Goal: Navigation & Orientation: Understand site structure

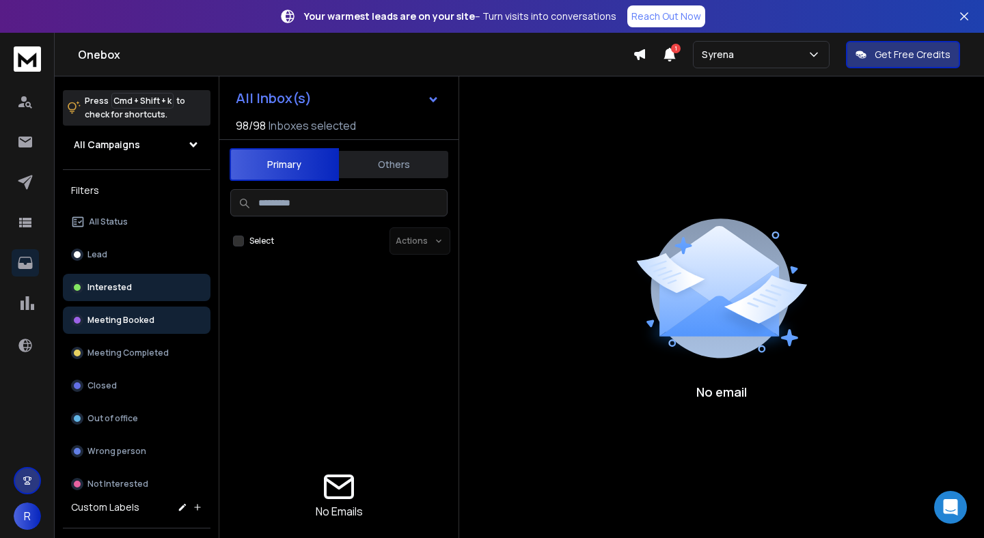
click at [150, 321] on button "Meeting Booked" at bounding box center [137, 320] width 148 height 27
click at [147, 290] on button "Interested" at bounding box center [137, 287] width 148 height 27
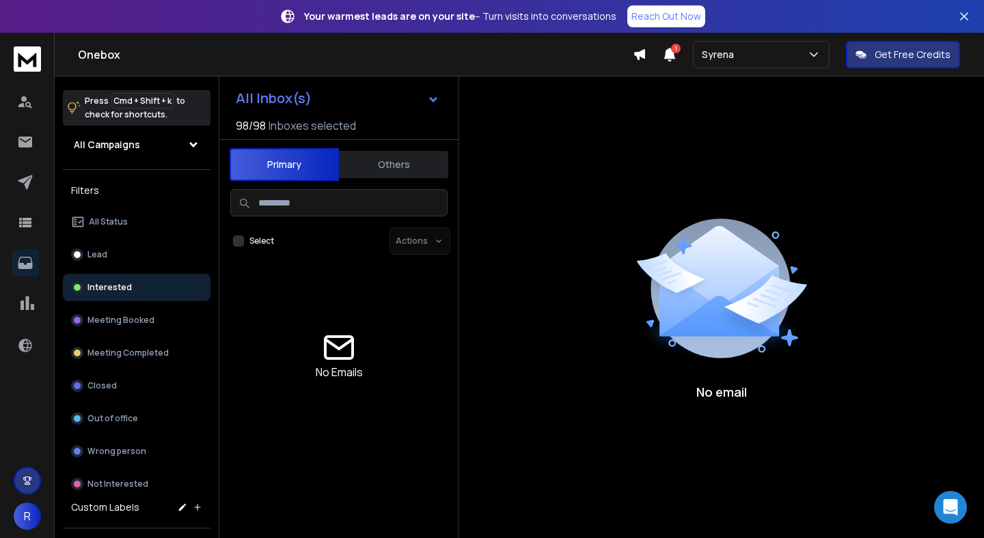
scroll to position [142, 0]
click at [38, 145] on link at bounding box center [25, 141] width 27 height 27
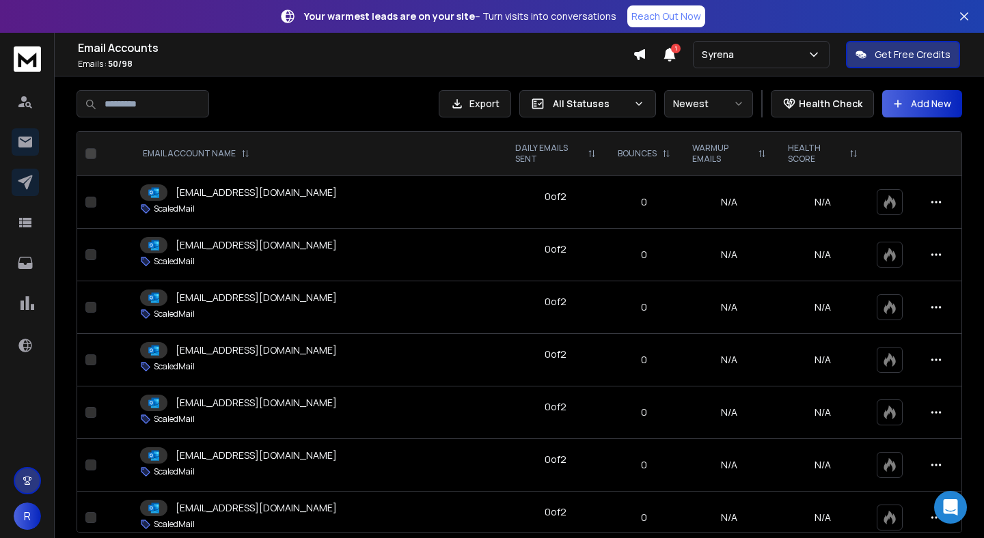
click at [23, 174] on icon at bounding box center [25, 182] width 16 height 16
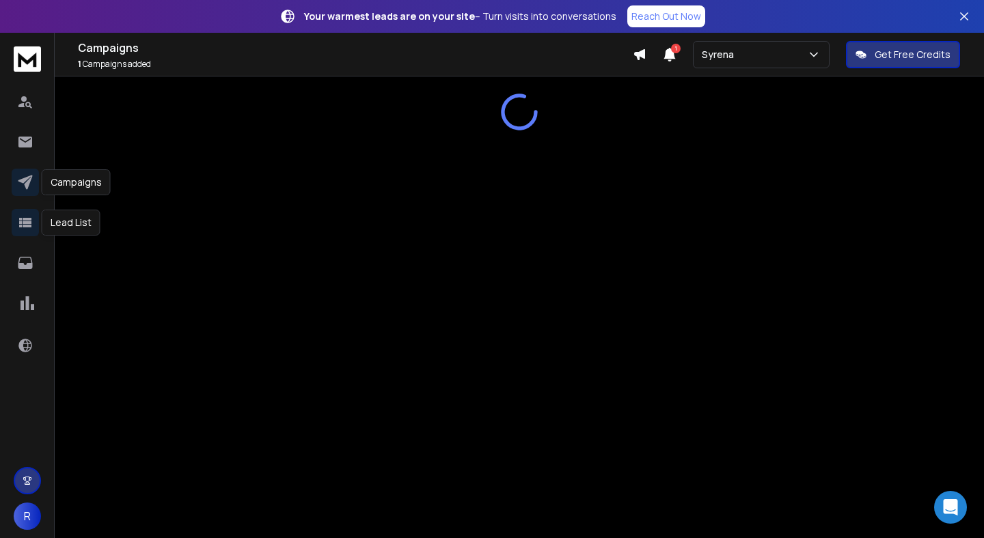
click at [25, 228] on icon at bounding box center [25, 223] width 16 height 16
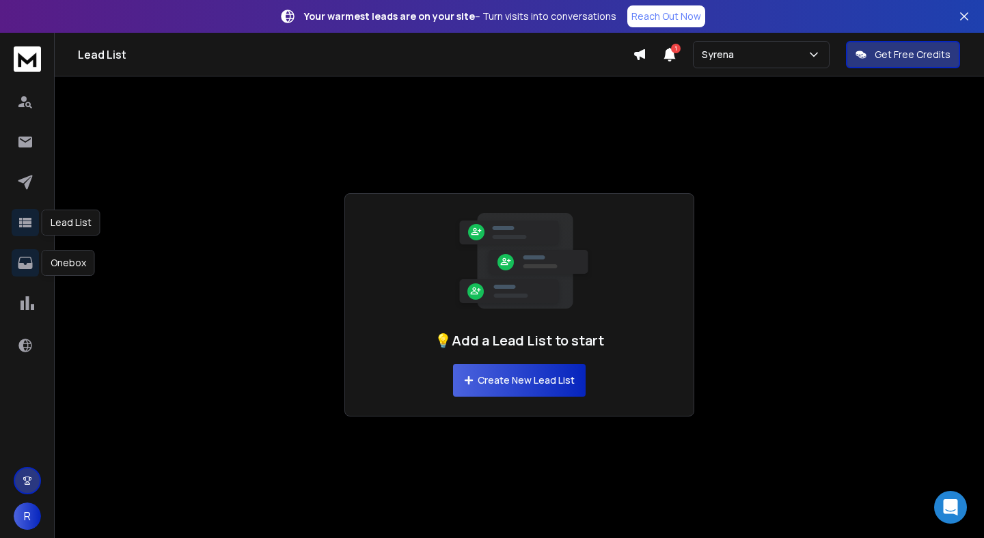
click at [25, 265] on icon at bounding box center [25, 263] width 14 height 12
